Goal: Task Accomplishment & Management: Manage account settings

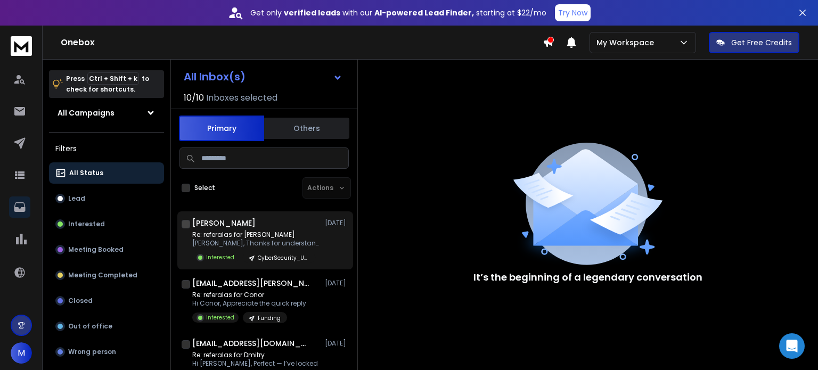
click at [266, 242] on p "[PERSON_NAME], Thanks for understanding. Yes," at bounding box center [256, 243] width 128 height 9
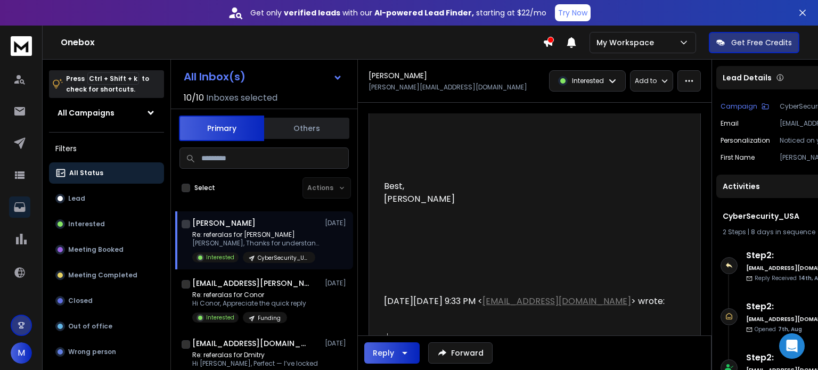
scroll to position [958, 0]
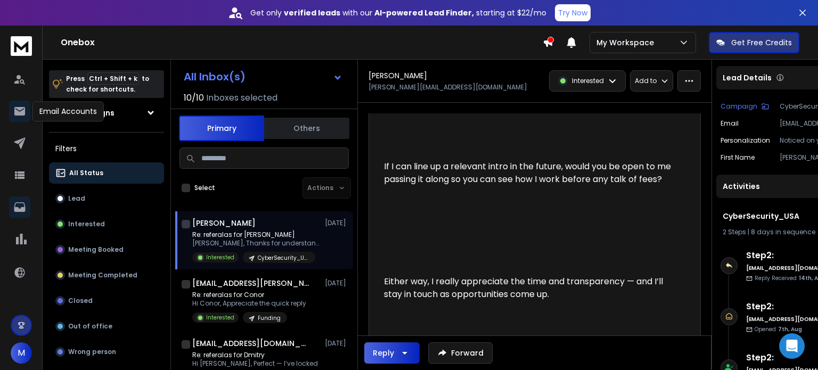
click at [19, 117] on icon at bounding box center [19, 111] width 13 height 13
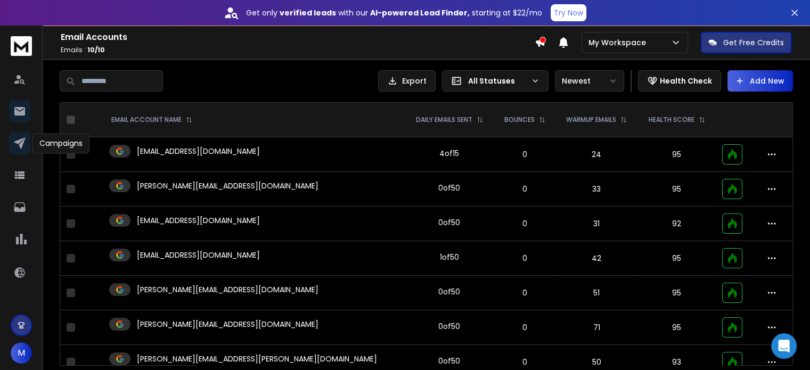
click at [21, 150] on link at bounding box center [19, 143] width 21 height 21
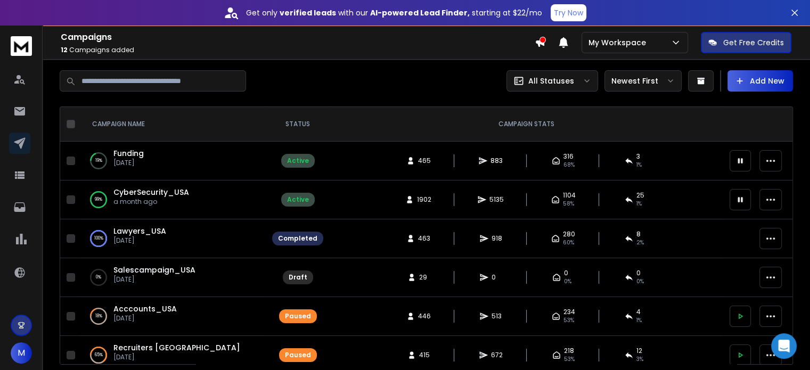
click at [200, 159] on div "19 % Funding [DATE]" at bounding box center [172, 161] width 165 height 26
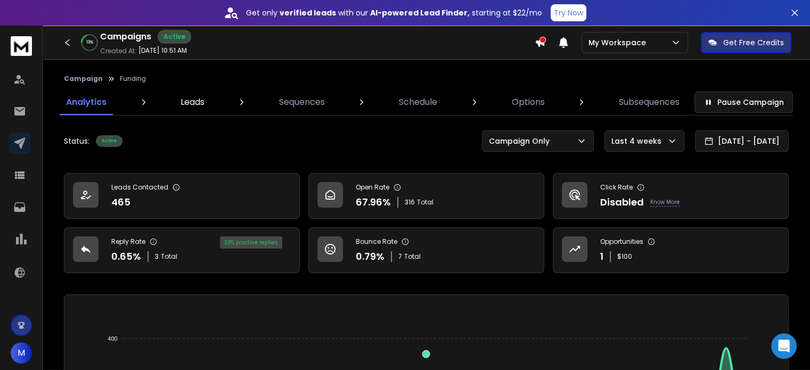
click at [204, 104] on p "Leads" at bounding box center [192, 102] width 24 height 13
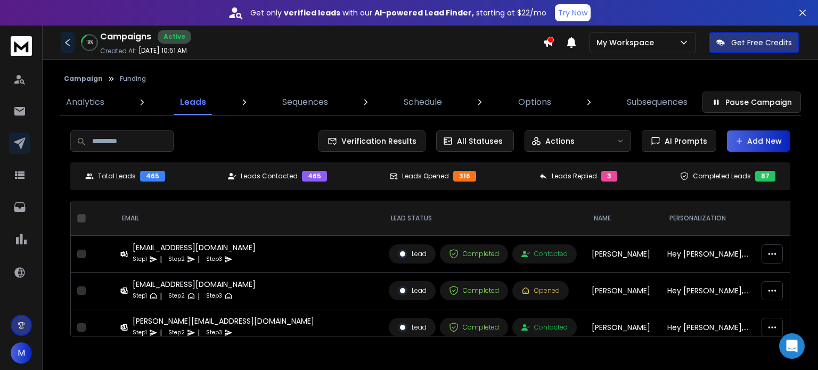
click at [64, 48] on button at bounding box center [68, 42] width 14 height 21
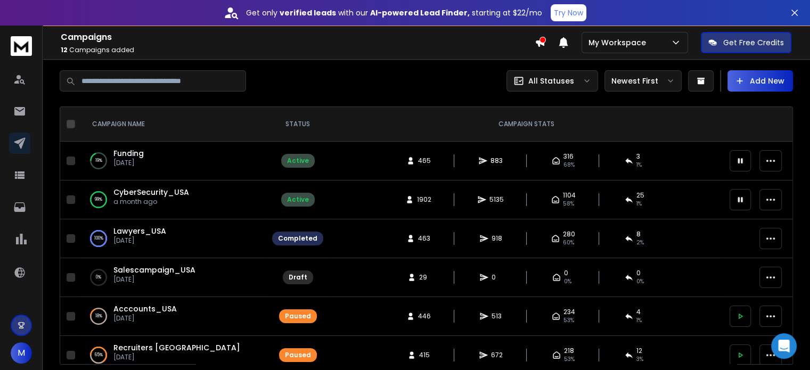
click at [198, 158] on div "19 % Funding [DATE]" at bounding box center [172, 161] width 165 height 26
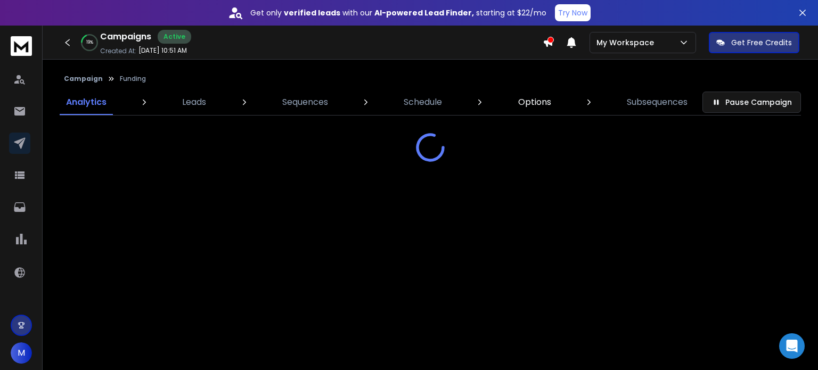
click at [530, 102] on p "Options" at bounding box center [534, 102] width 33 height 13
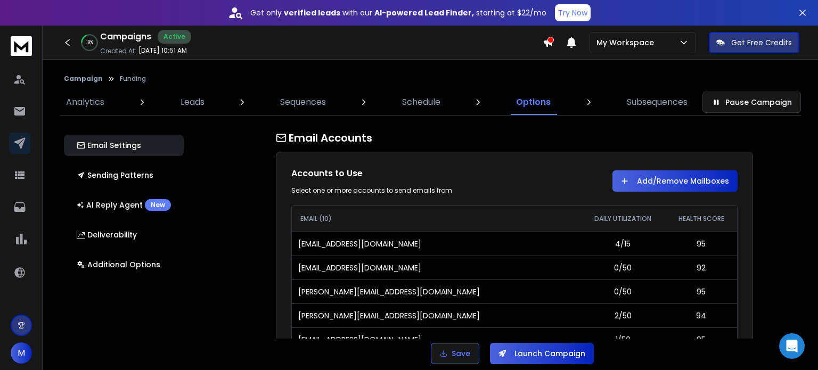
click at [809, 224] on div "Email Accounts Accounts to Use Select one or more accounts to send emails from …" at bounding box center [521, 234] width 640 height 208
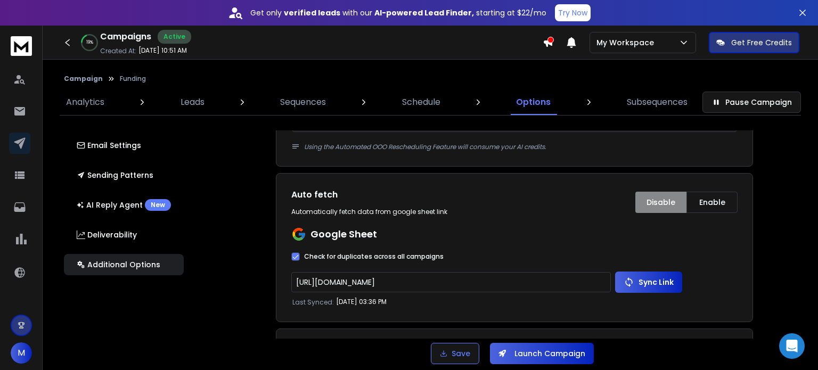
scroll to position [2064, 0]
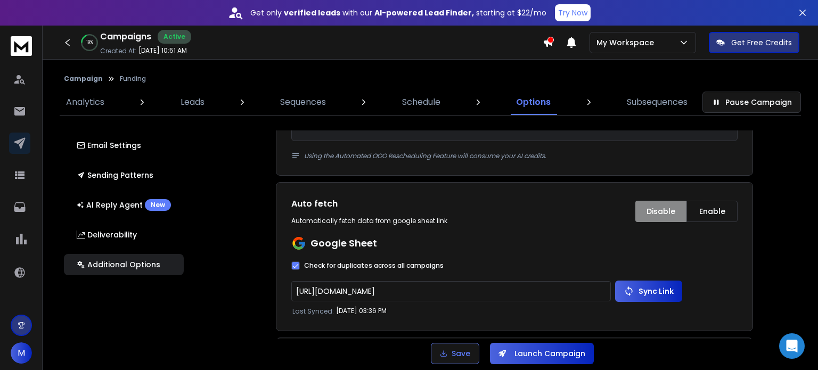
click at [644, 286] on p "Sync Link" at bounding box center [655, 291] width 35 height 11
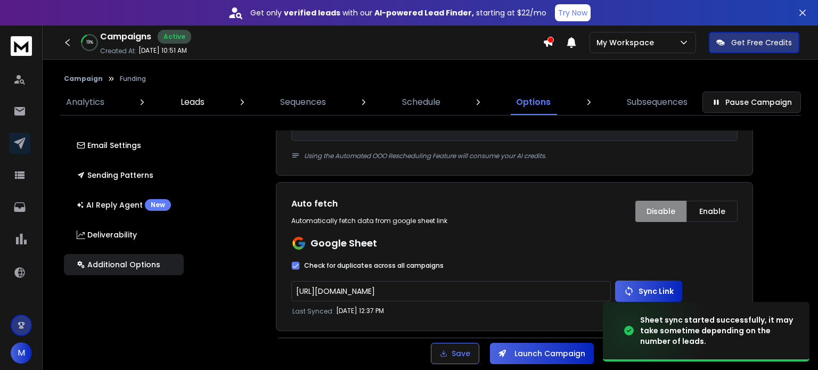
click at [196, 104] on p "Leads" at bounding box center [192, 102] width 24 height 13
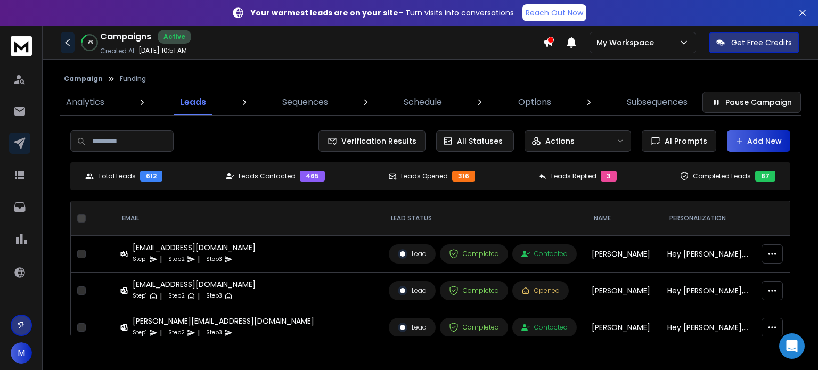
click at [63, 42] on icon at bounding box center [68, 43] width 10 height 10
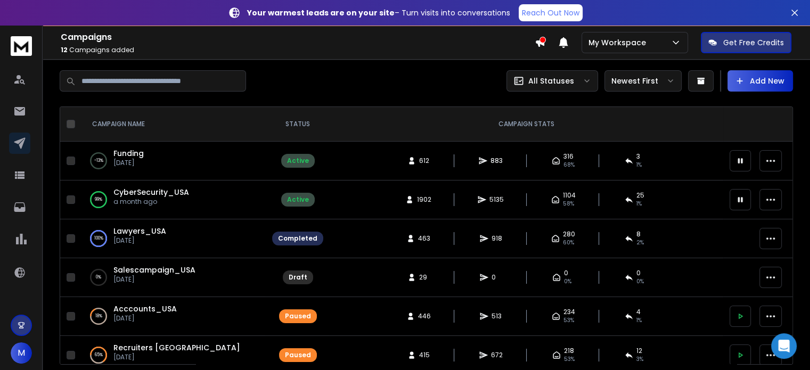
click at [118, 159] on p "[DATE]" at bounding box center [128, 163] width 30 height 9
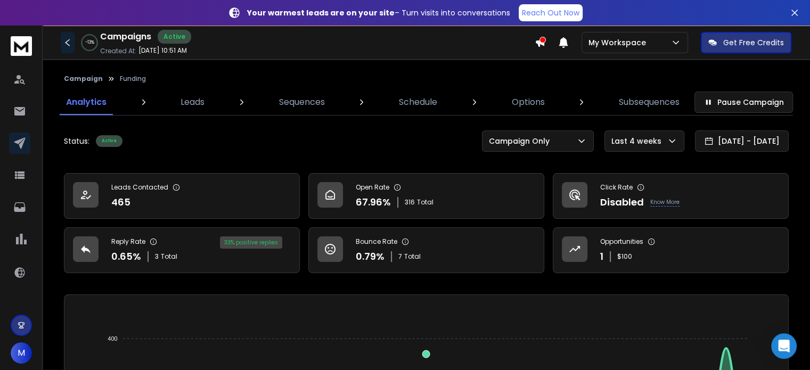
click at [66, 46] on icon at bounding box center [68, 43] width 10 height 10
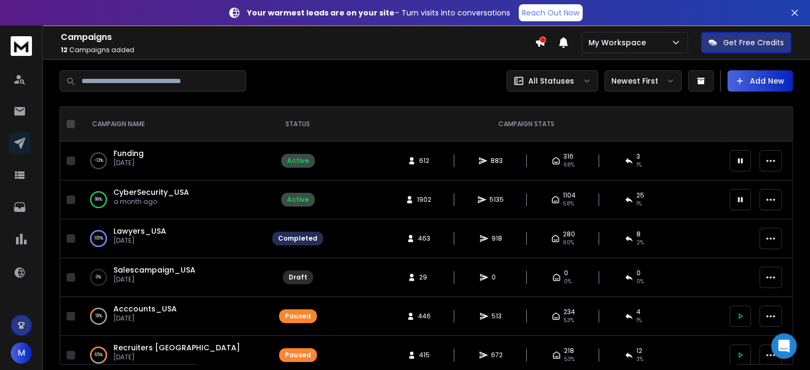
click at [567, 170] on td "612 883 316 68 % 3 1 %" at bounding box center [526, 161] width 393 height 39
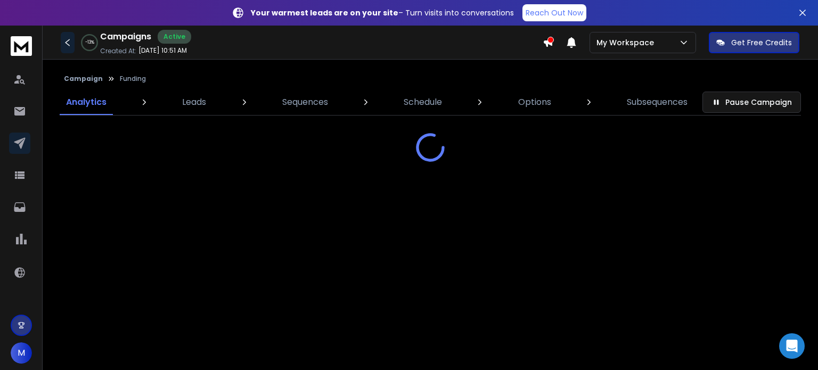
click at [69, 43] on icon at bounding box center [68, 43] width 10 height 10
